Goal: Task Accomplishment & Management: Use online tool/utility

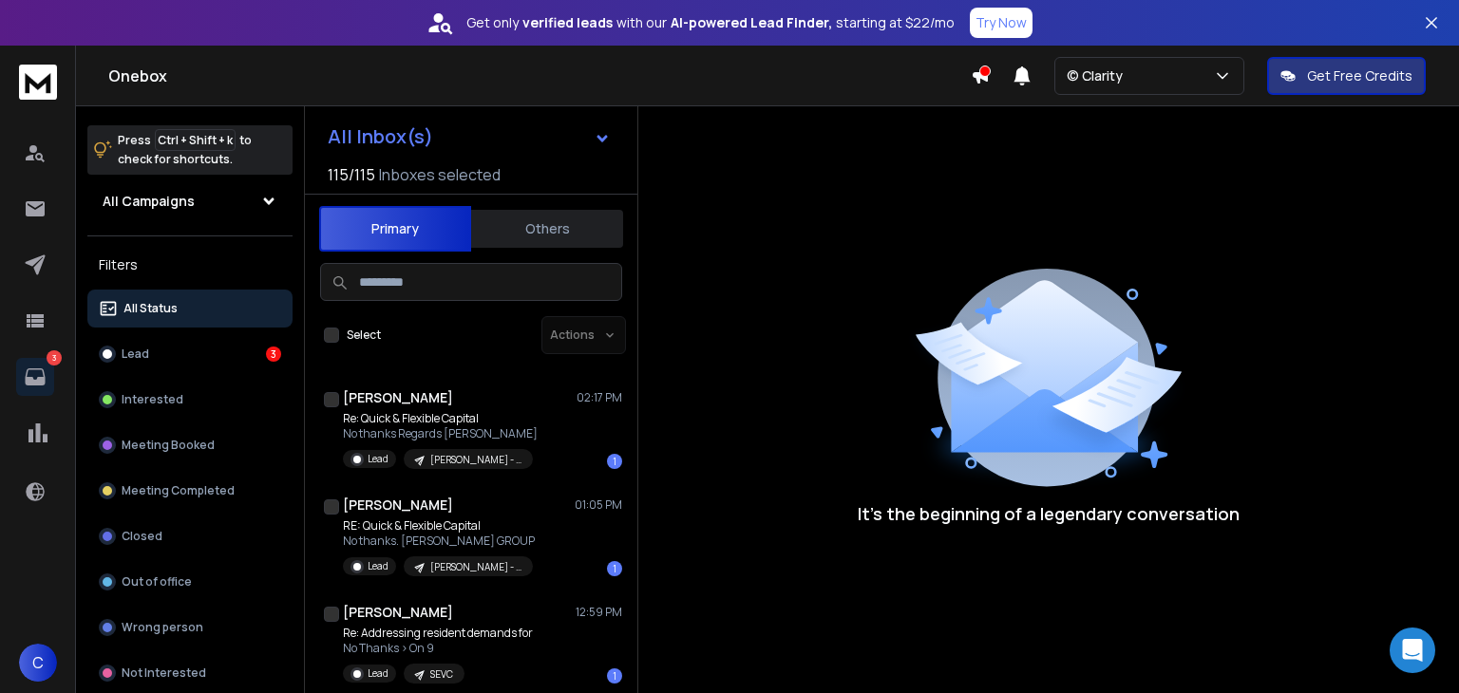
click at [460, 391] on div "[PERSON_NAME] 02:17 PM" at bounding box center [482, 397] width 279 height 19
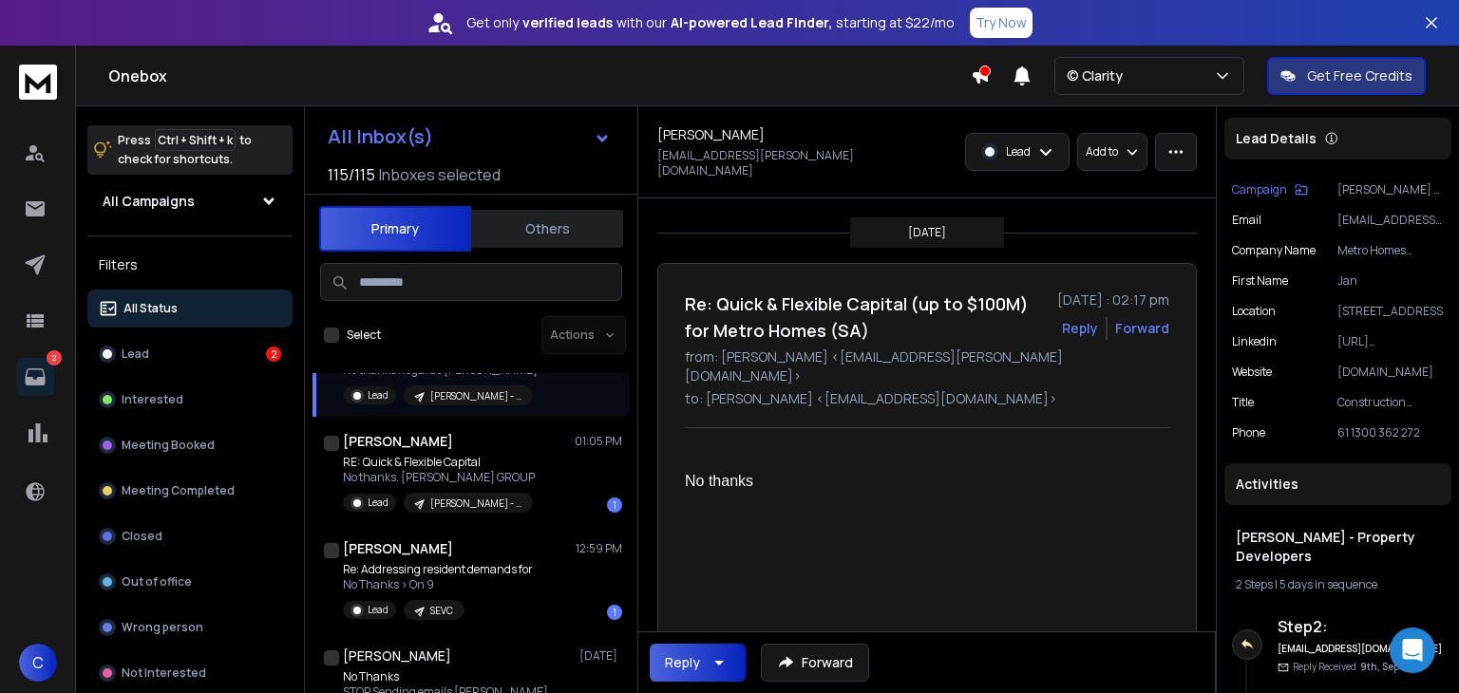
scroll to position [95, 0]
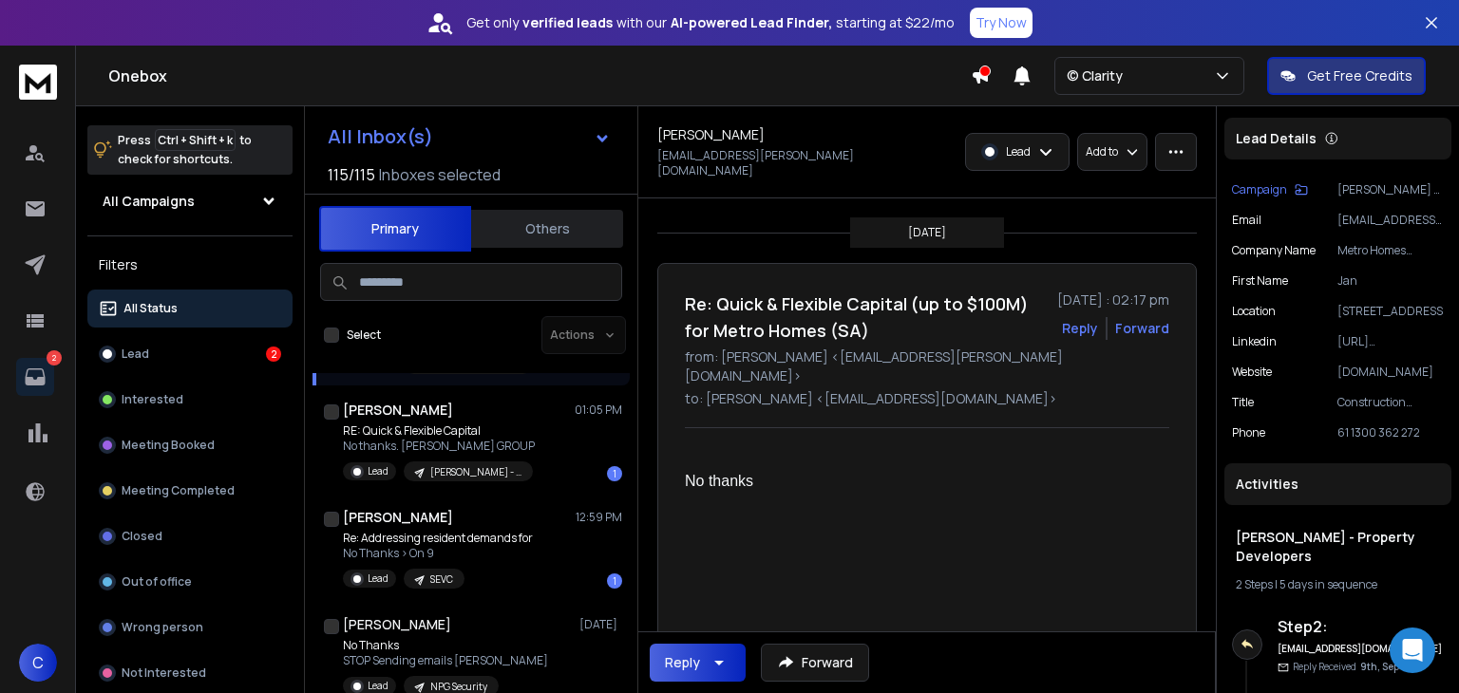
click at [464, 494] on div "[PERSON_NAME] 02:17 PM Re: Quick & Flexible Capital No thanks Regards [PERSON_N…" at bounding box center [471, 629] width 332 height 513
click at [472, 434] on p "RE: Quick & Flexible Capital" at bounding box center [439, 431] width 192 height 15
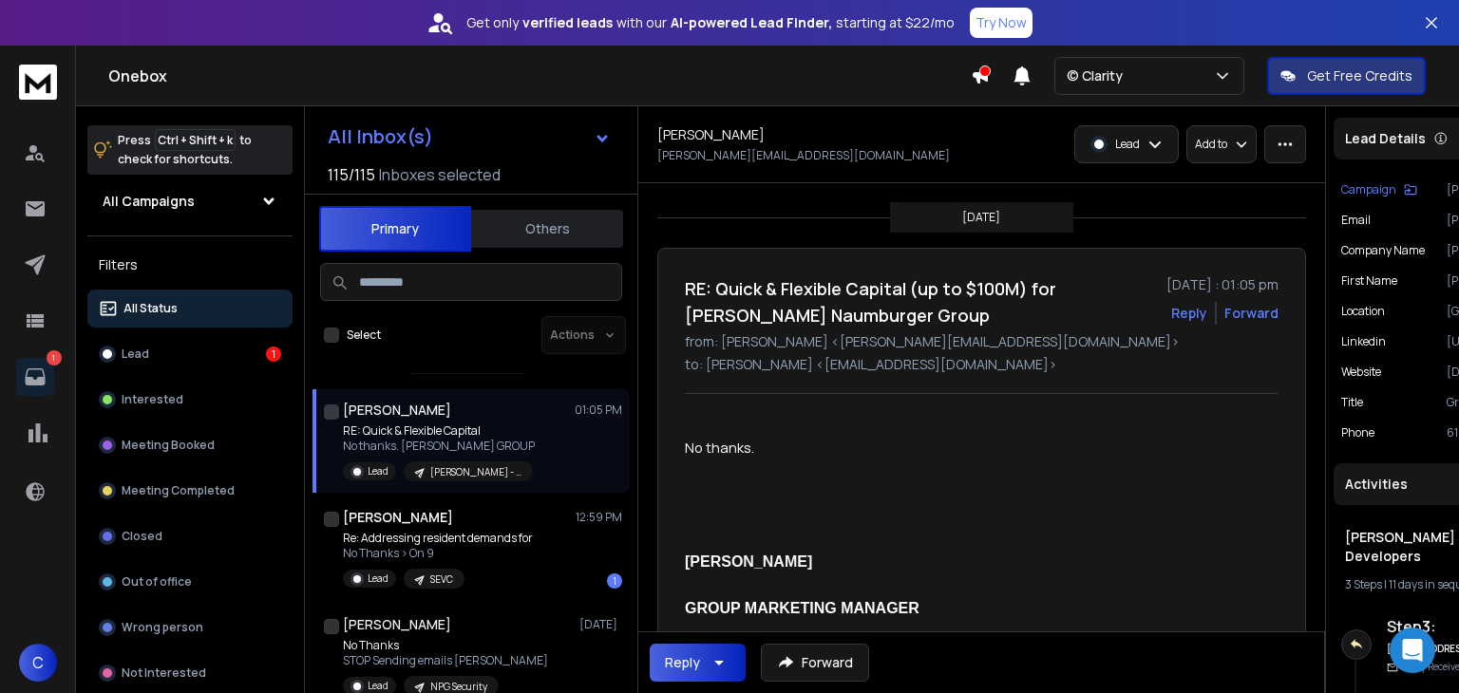
click at [398, 548] on p "No Thanks > On 9" at bounding box center [438, 553] width 190 height 15
